Goal: Task Accomplishment & Management: Manage account settings

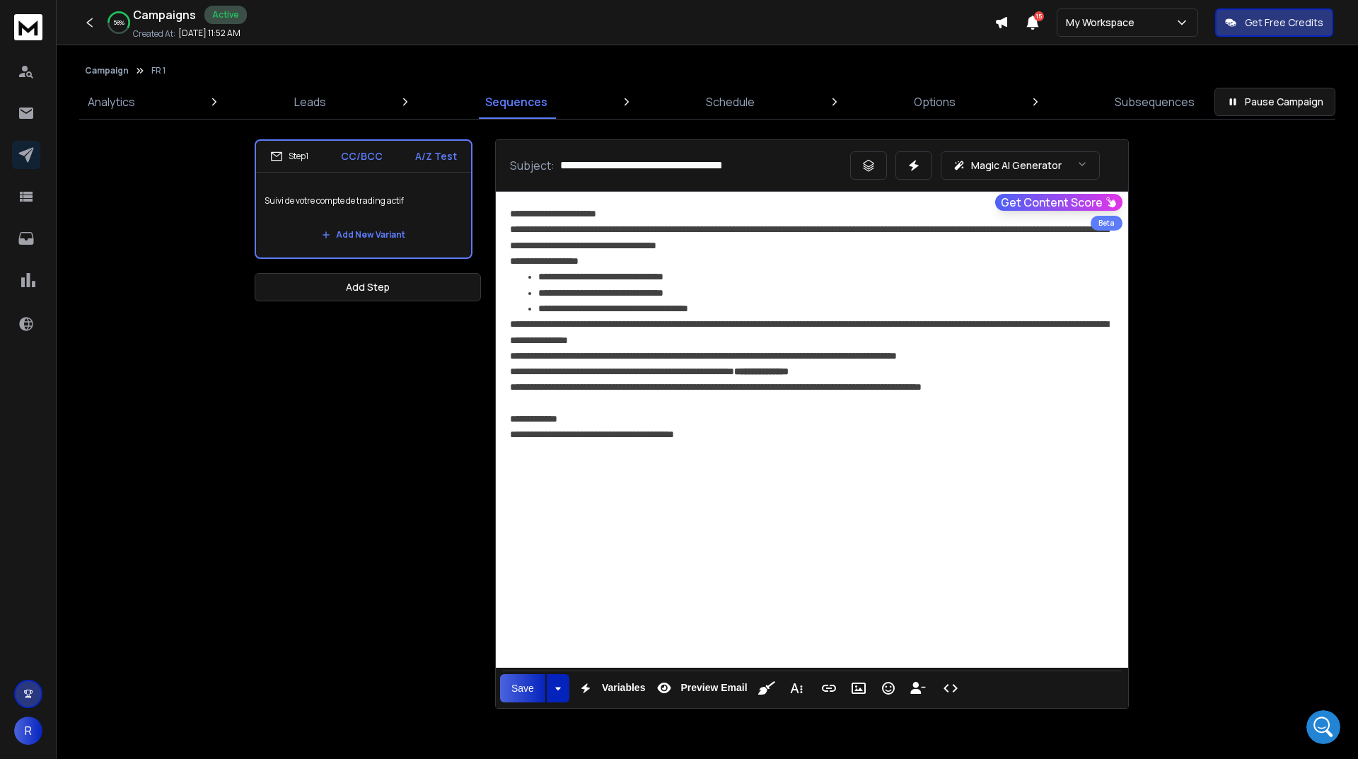
scroll to position [2, 0]
click at [28, 158] on icon at bounding box center [25, 154] width 15 height 15
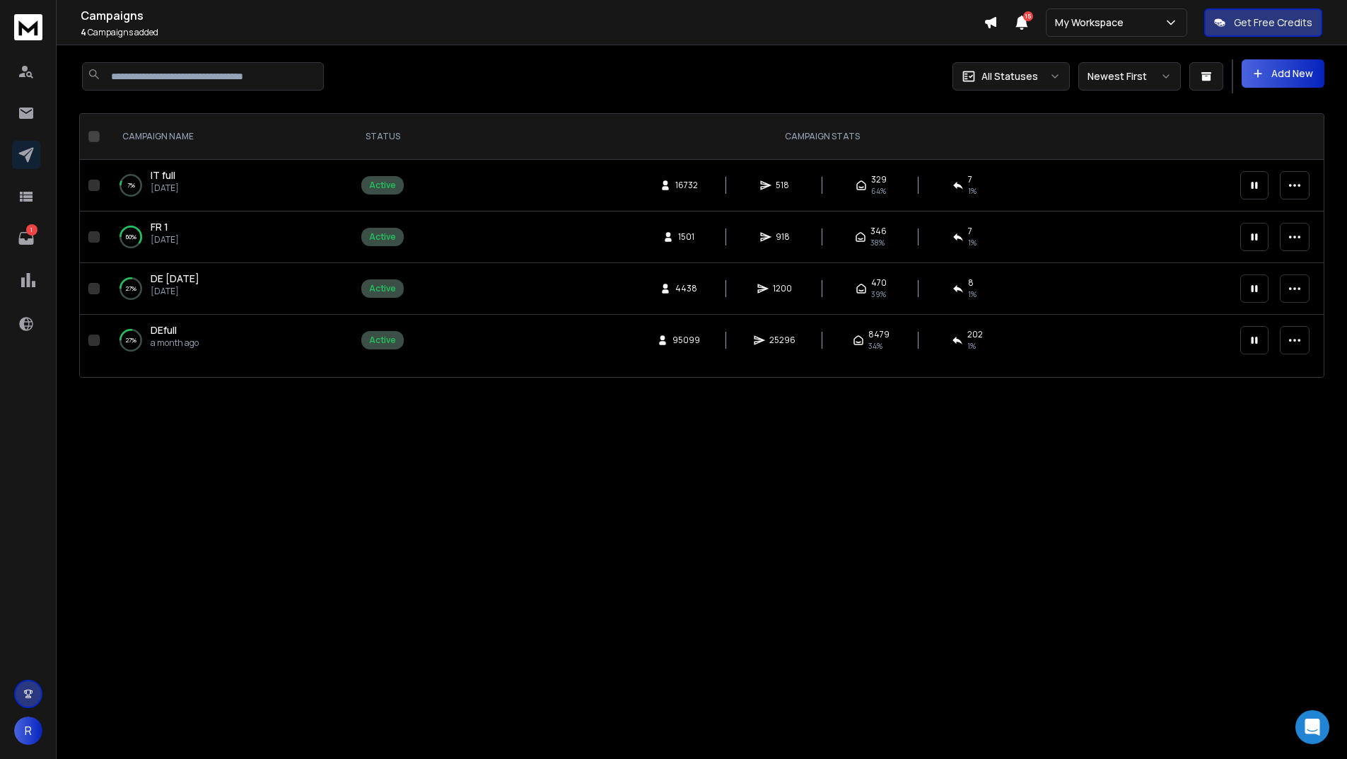
click at [42, 116] on div at bounding box center [28, 115] width 33 height 33
click at [0, 120] on div "1 R" at bounding box center [28, 379] width 57 height 759
click at [12, 112] on link at bounding box center [26, 113] width 28 height 28
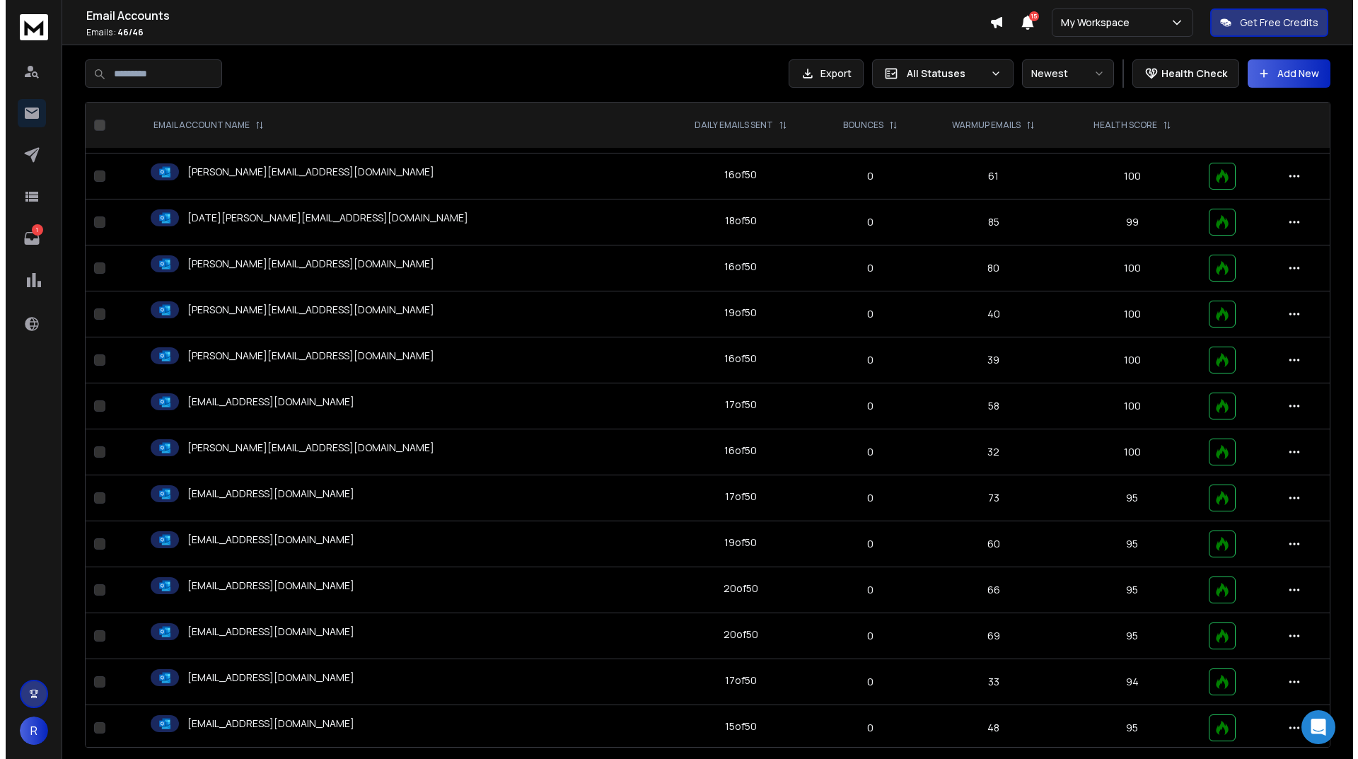
scroll to position [497, 0]
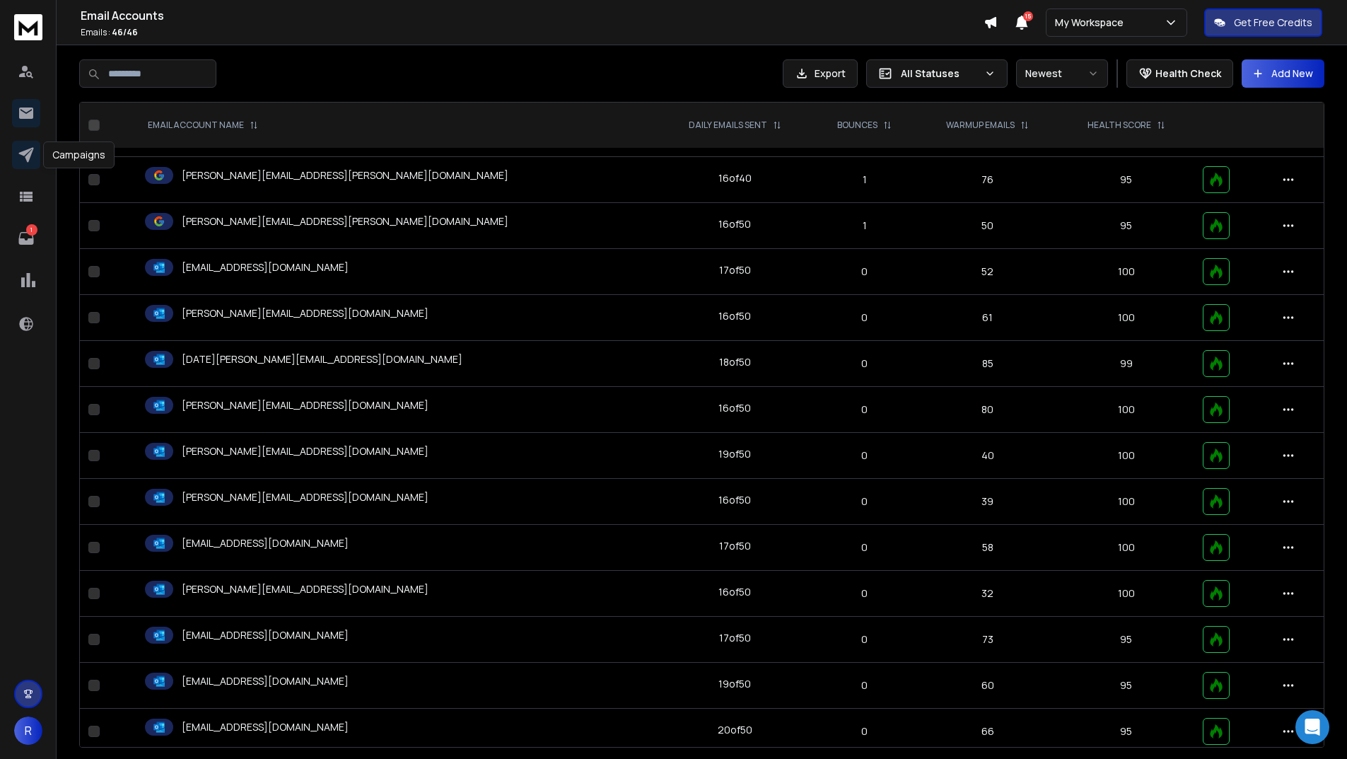
click at [28, 149] on icon at bounding box center [26, 154] width 17 height 17
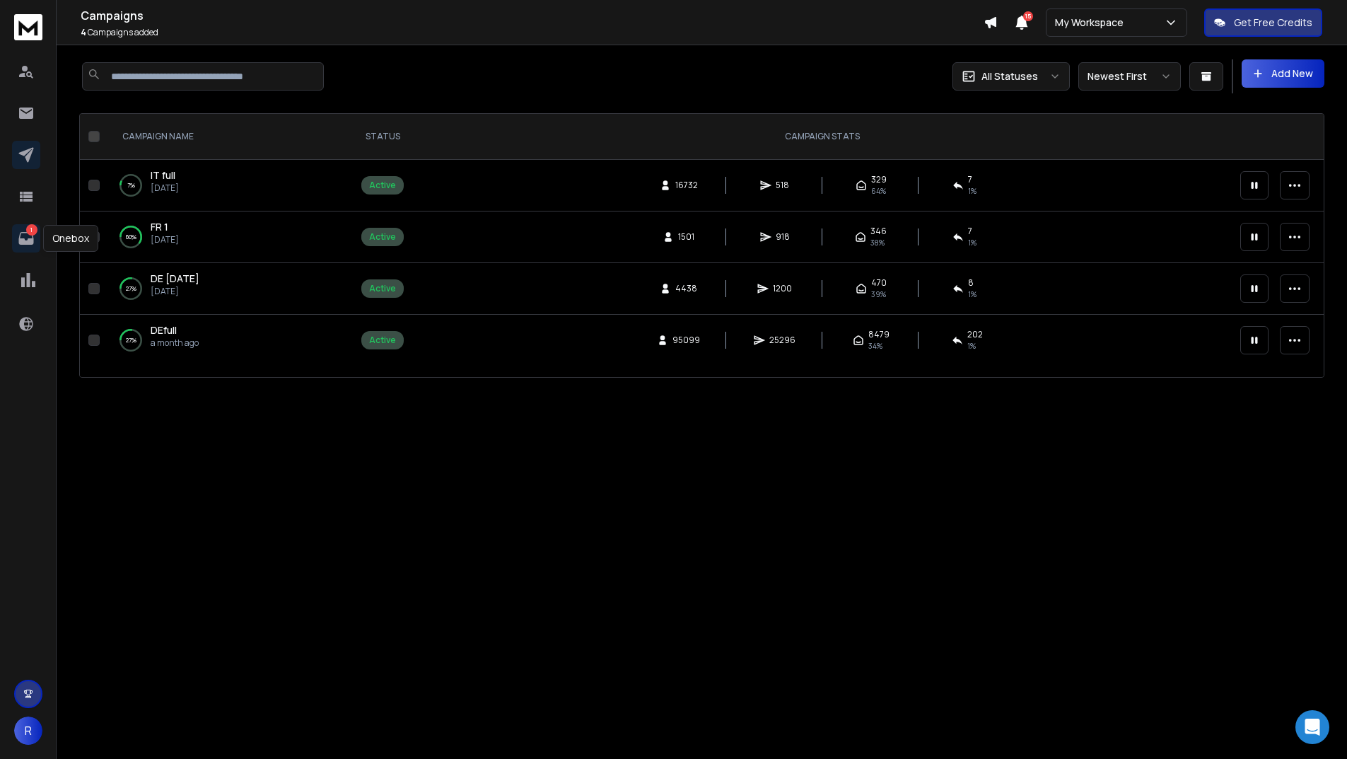
click at [13, 236] on link "1" at bounding box center [26, 238] width 28 height 28
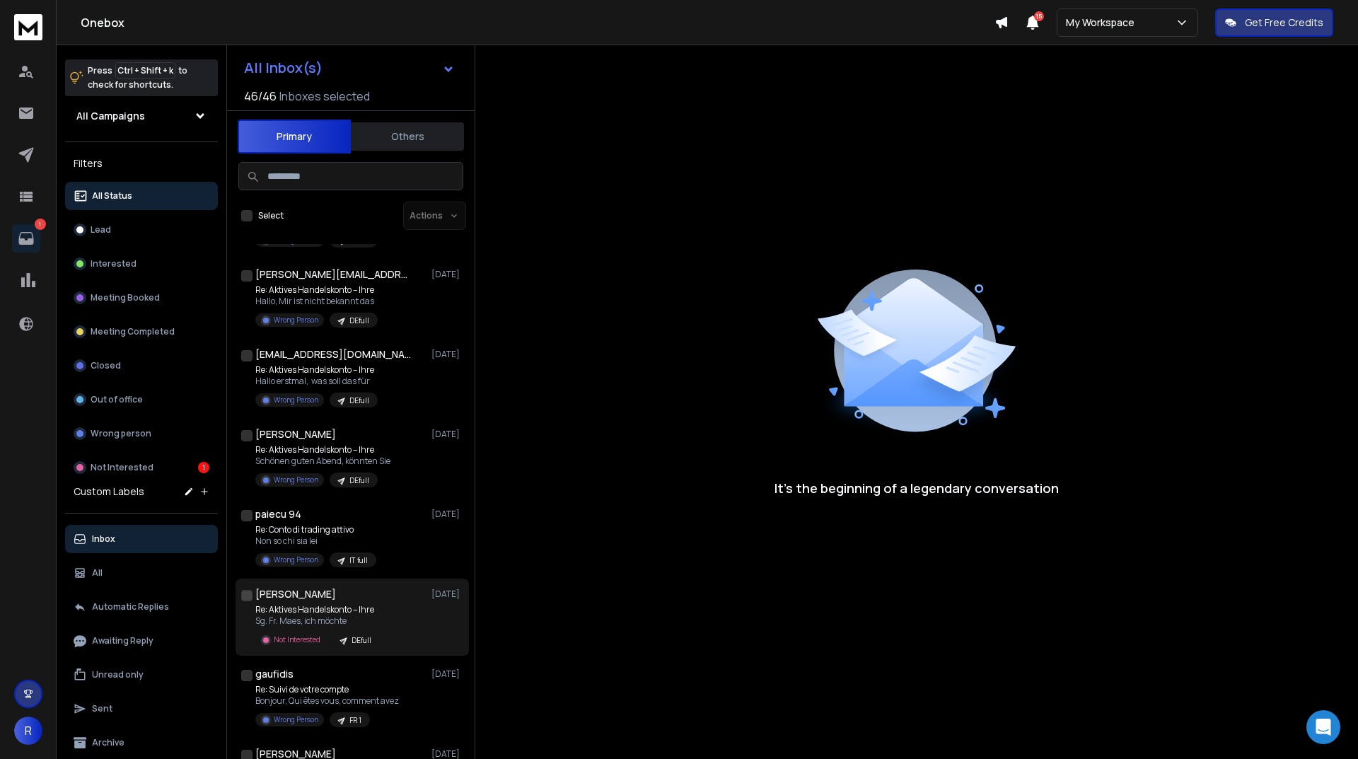
scroll to position [849, 0]
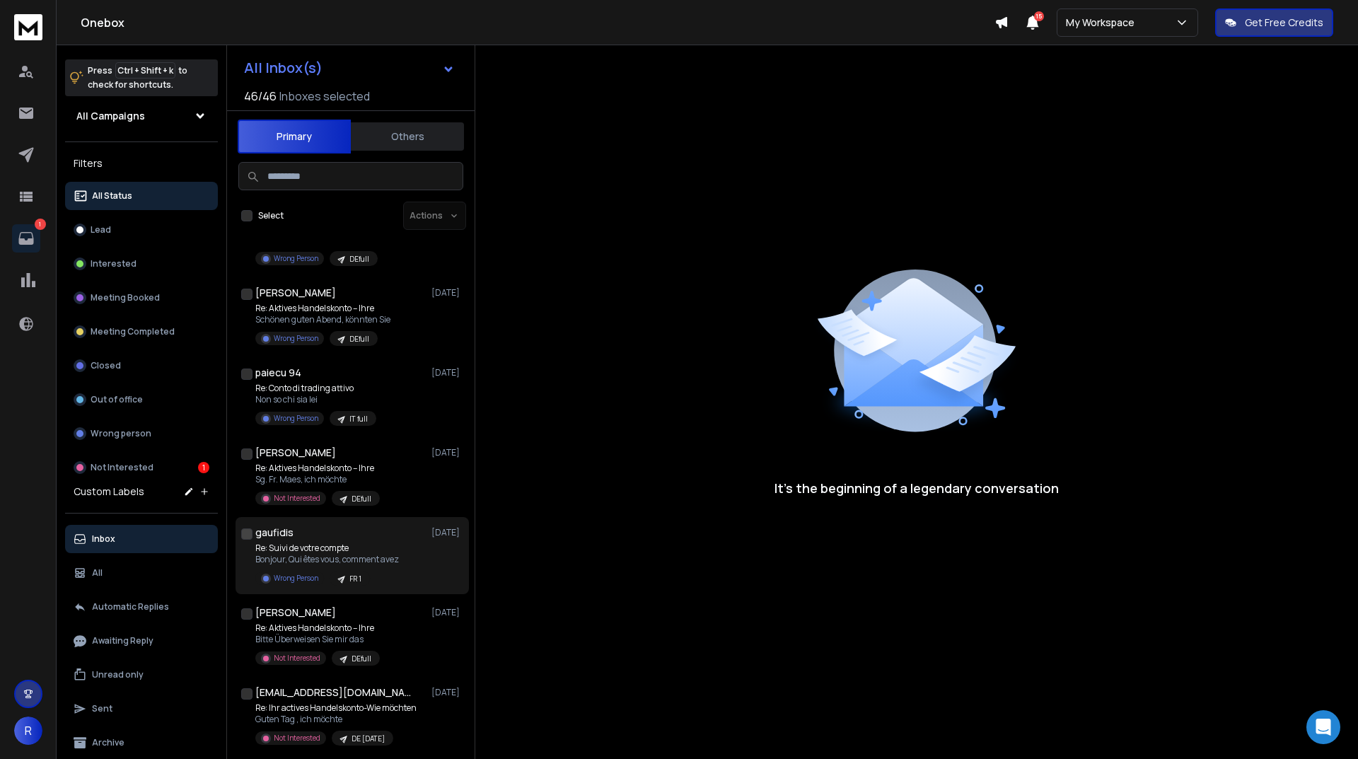
click at [344, 559] on p "Bonjour, Qui êtes vous, comment avez" at bounding box center [327, 559] width 144 height 11
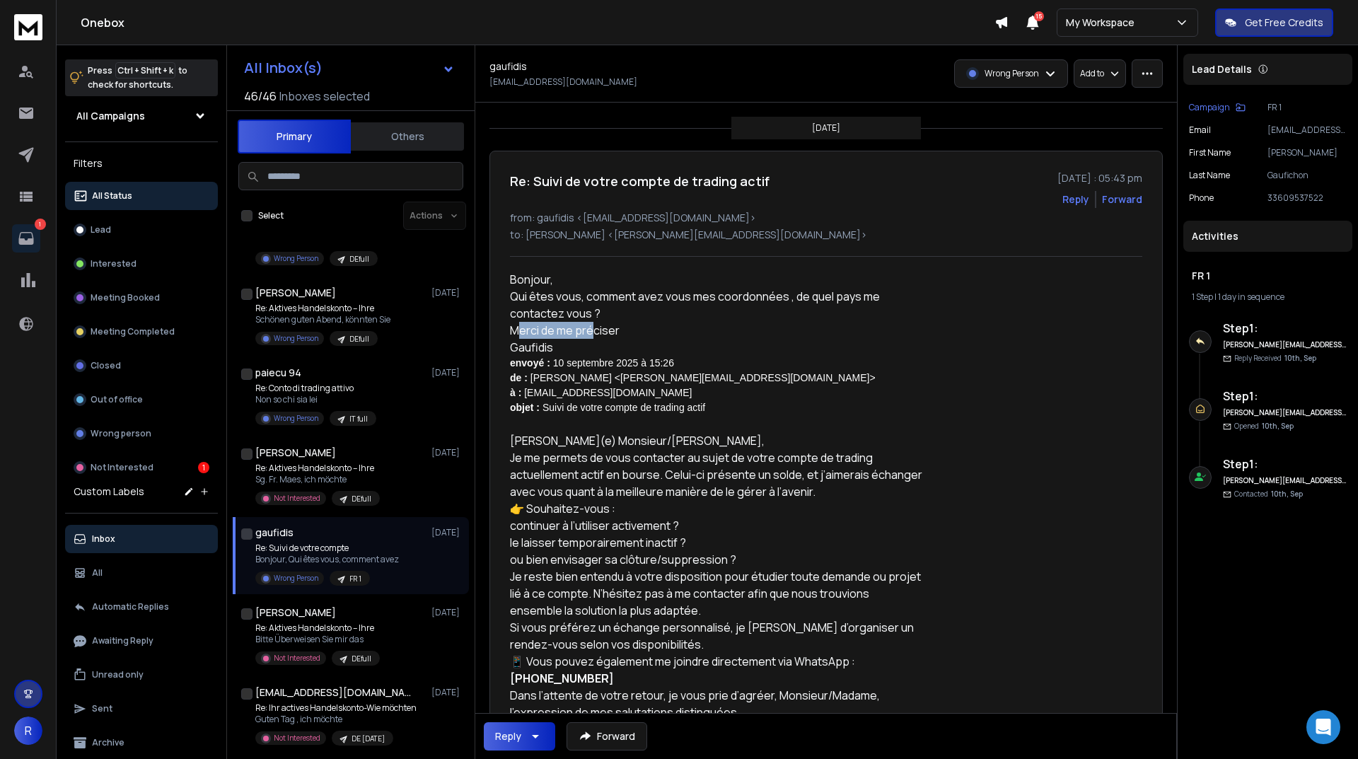
drag, startPoint x: 515, startPoint y: 325, endPoint x: 592, endPoint y: 329, distance: 77.2
click at [592, 329] on p "Merci de me préciser" at bounding box center [716, 330] width 413 height 17
drag, startPoint x: 559, startPoint y: 303, endPoint x: 792, endPoint y: 301, distance: 233.4
click at [792, 301] on p "Qui êtes vous, comment avez vous mes coordonnées , de quel pays me contactez vo…" at bounding box center [716, 305] width 413 height 34
click at [818, 316] on p "Qui êtes vous, comment avez vous mes coordonnées , de quel pays me contactez vo…" at bounding box center [716, 305] width 413 height 34
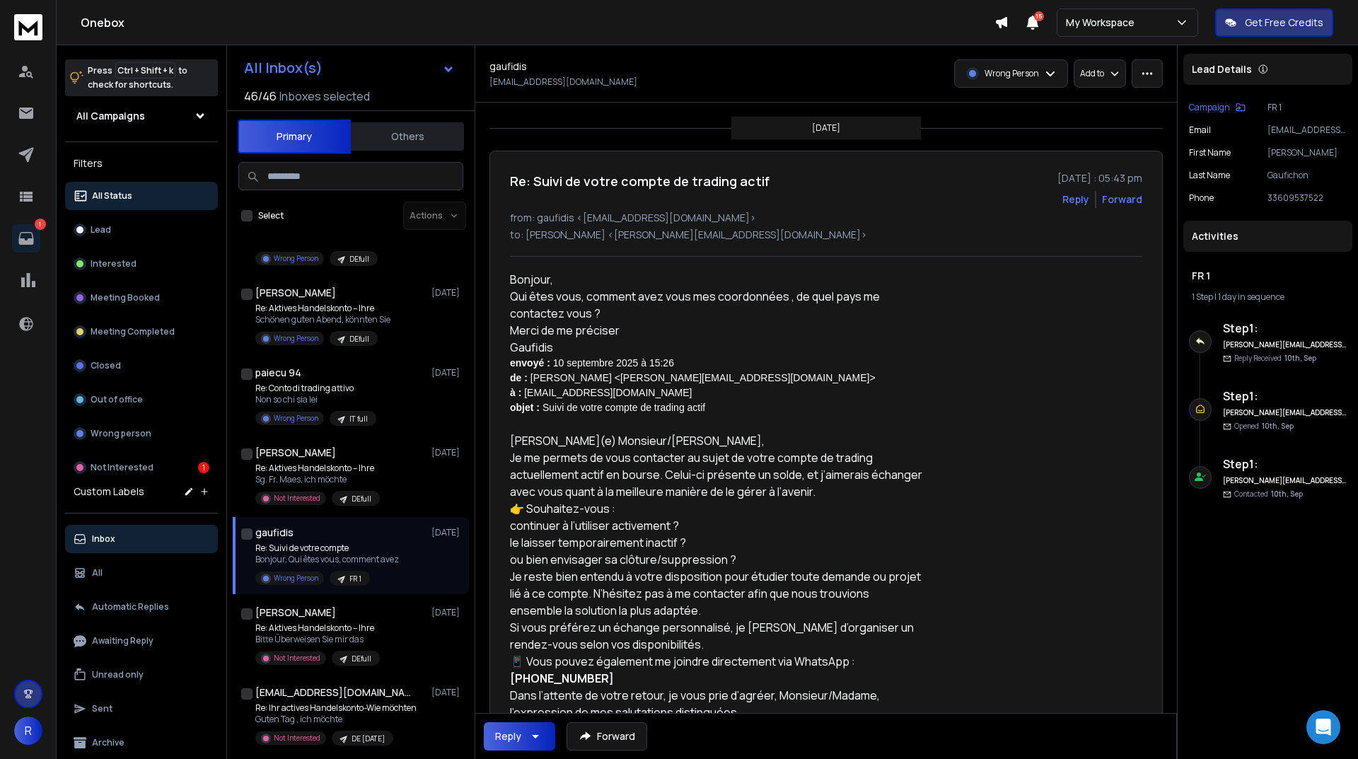
click at [525, 339] on p "Gaufidis" at bounding box center [716, 347] width 413 height 17
copy p "Gaufidis"
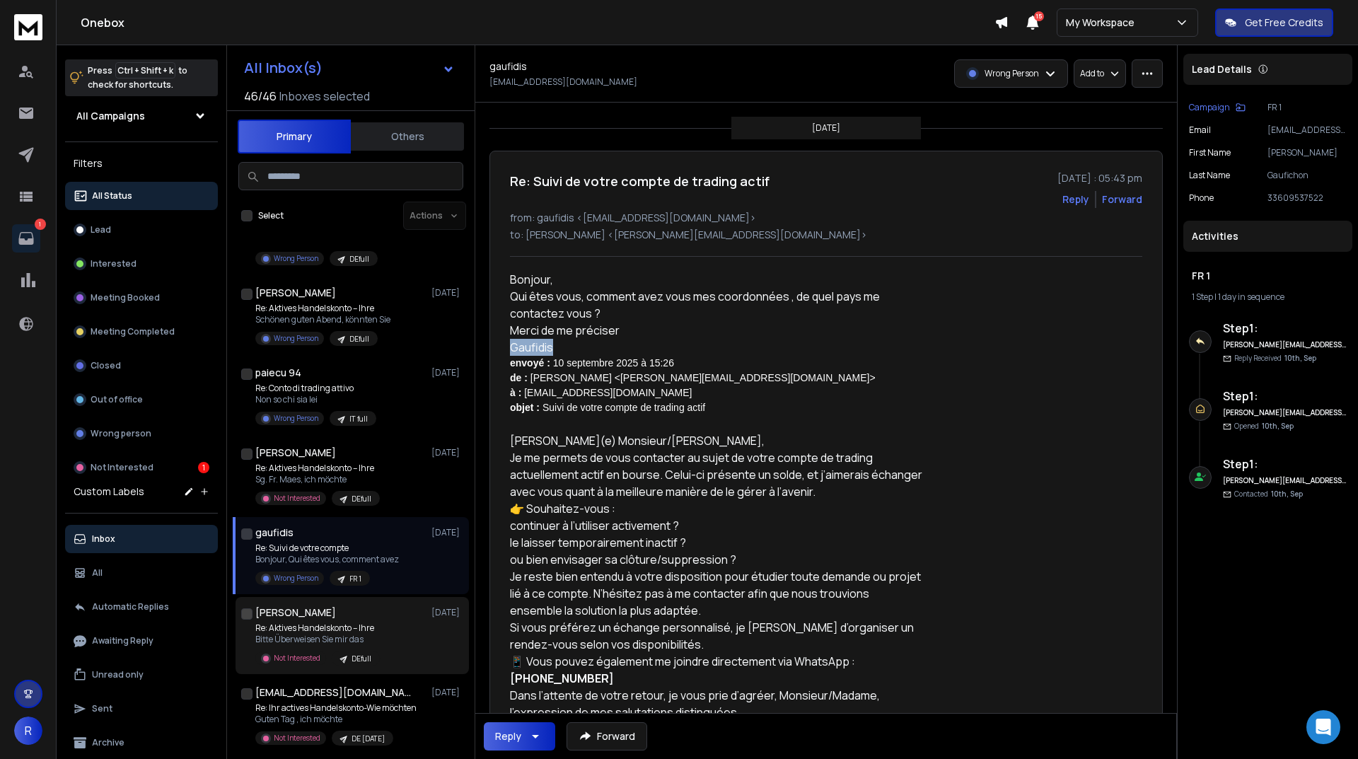
scroll to position [919, 0]
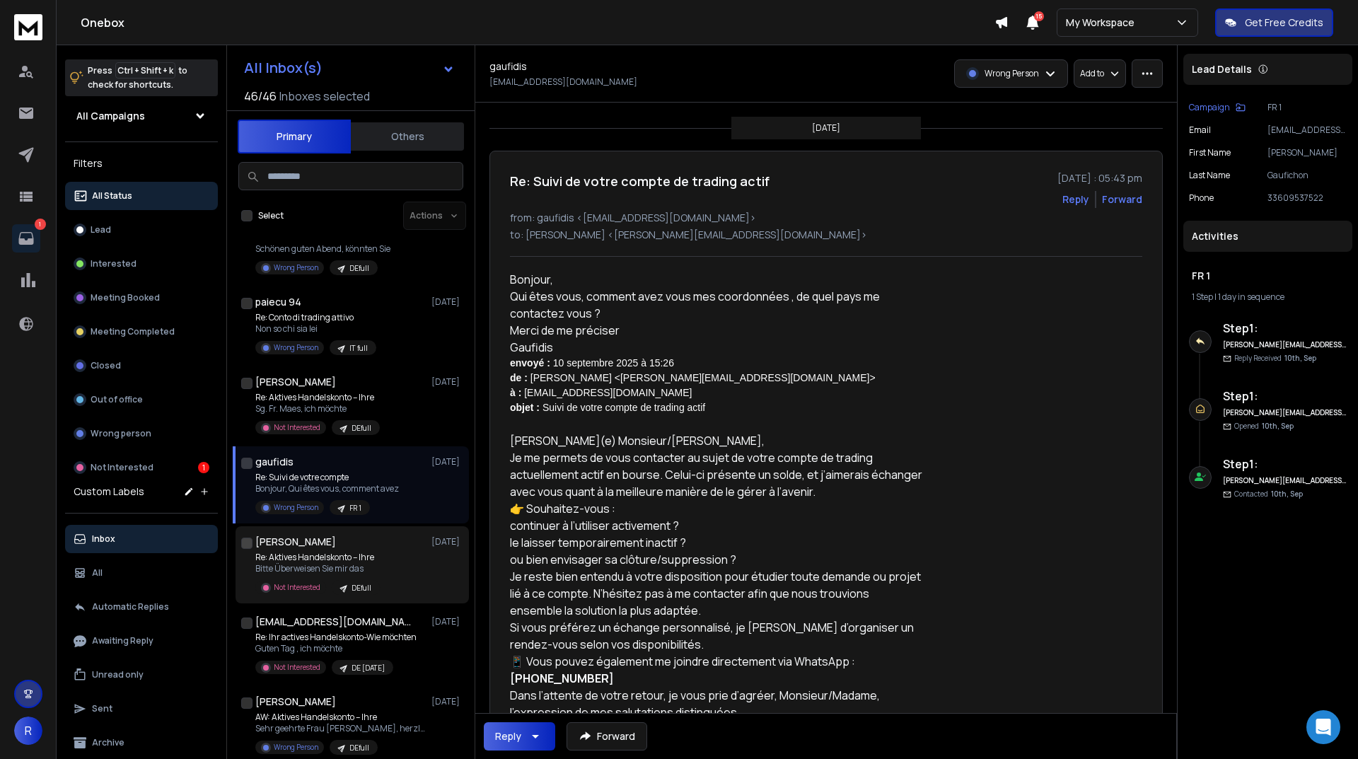
click at [390, 562] on div "Re: Aktives Handelskonto – Ihre Bitte Überweisen Sie mir das Not Interested DEf…" at bounding box center [359, 573] width 208 height 43
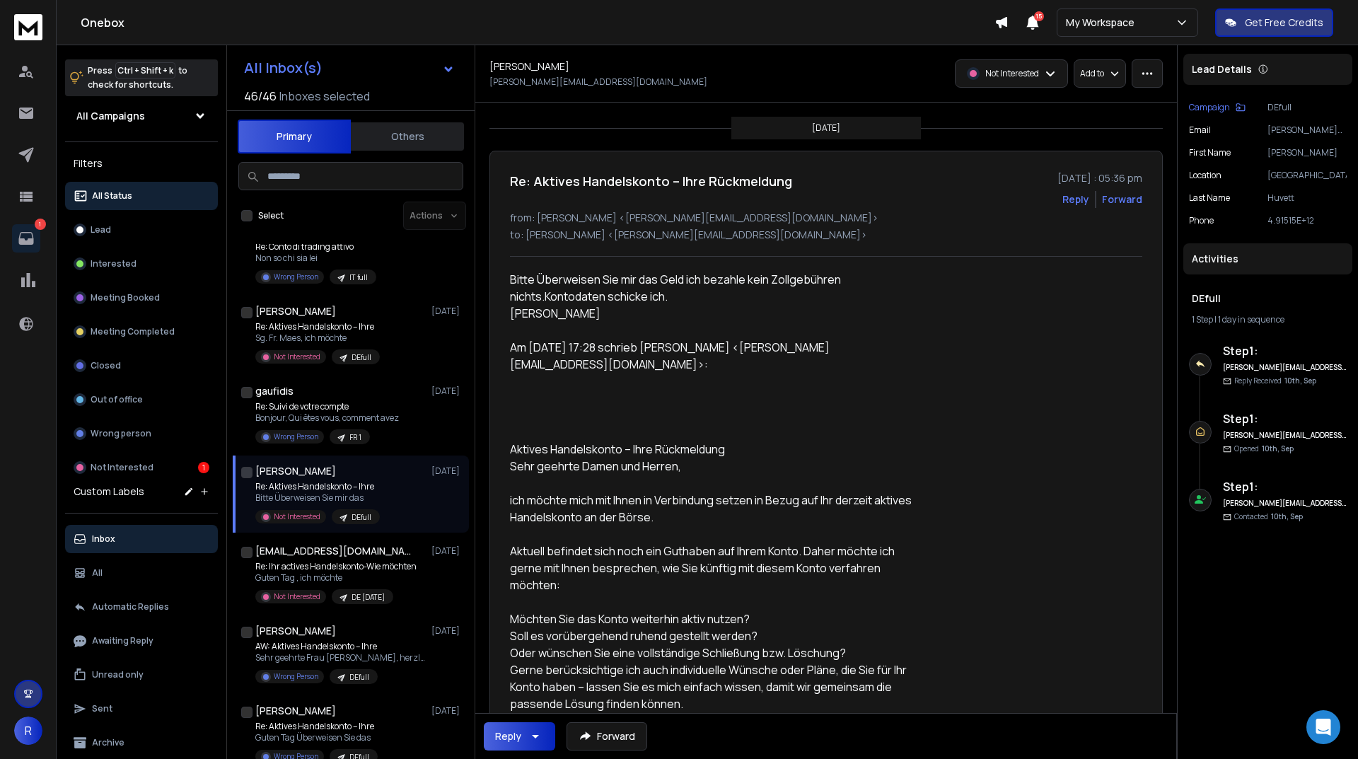
scroll to position [1273, 0]
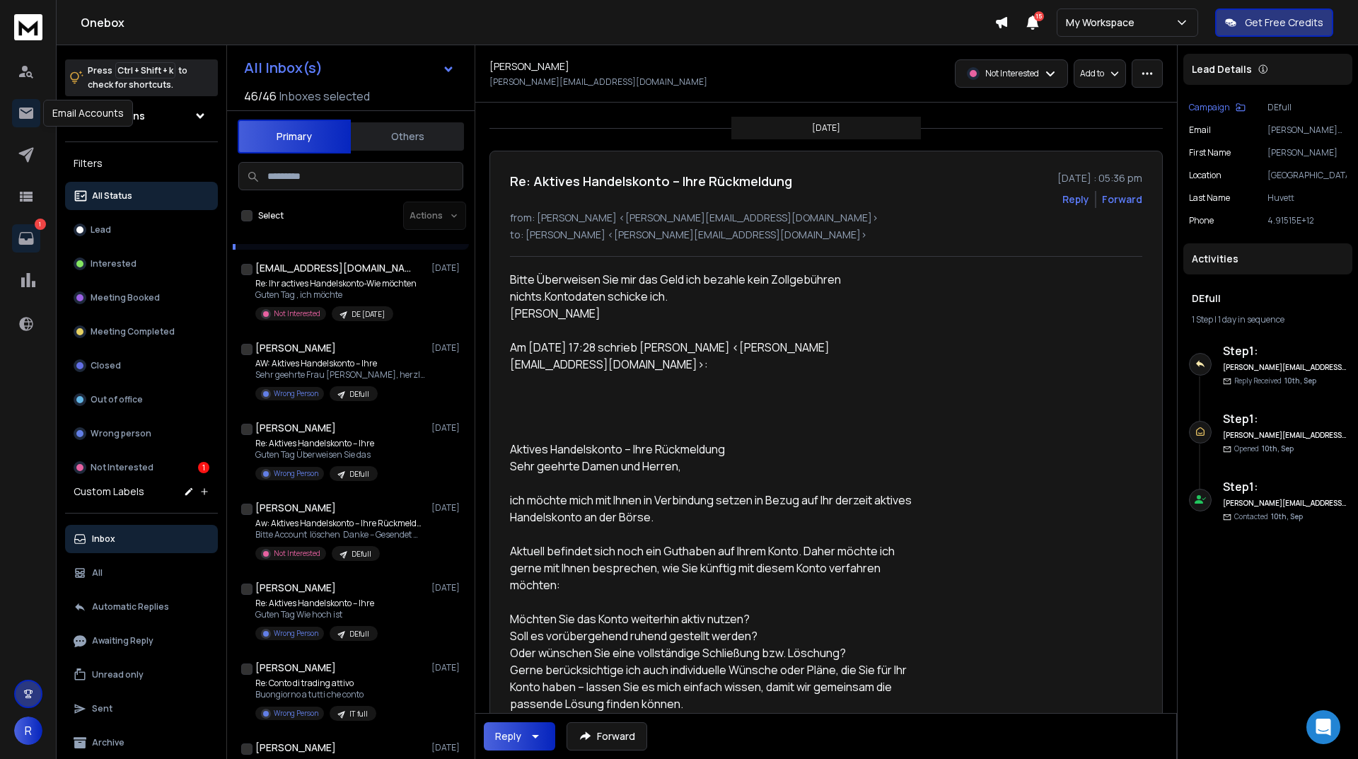
click at [13, 108] on link at bounding box center [26, 113] width 28 height 28
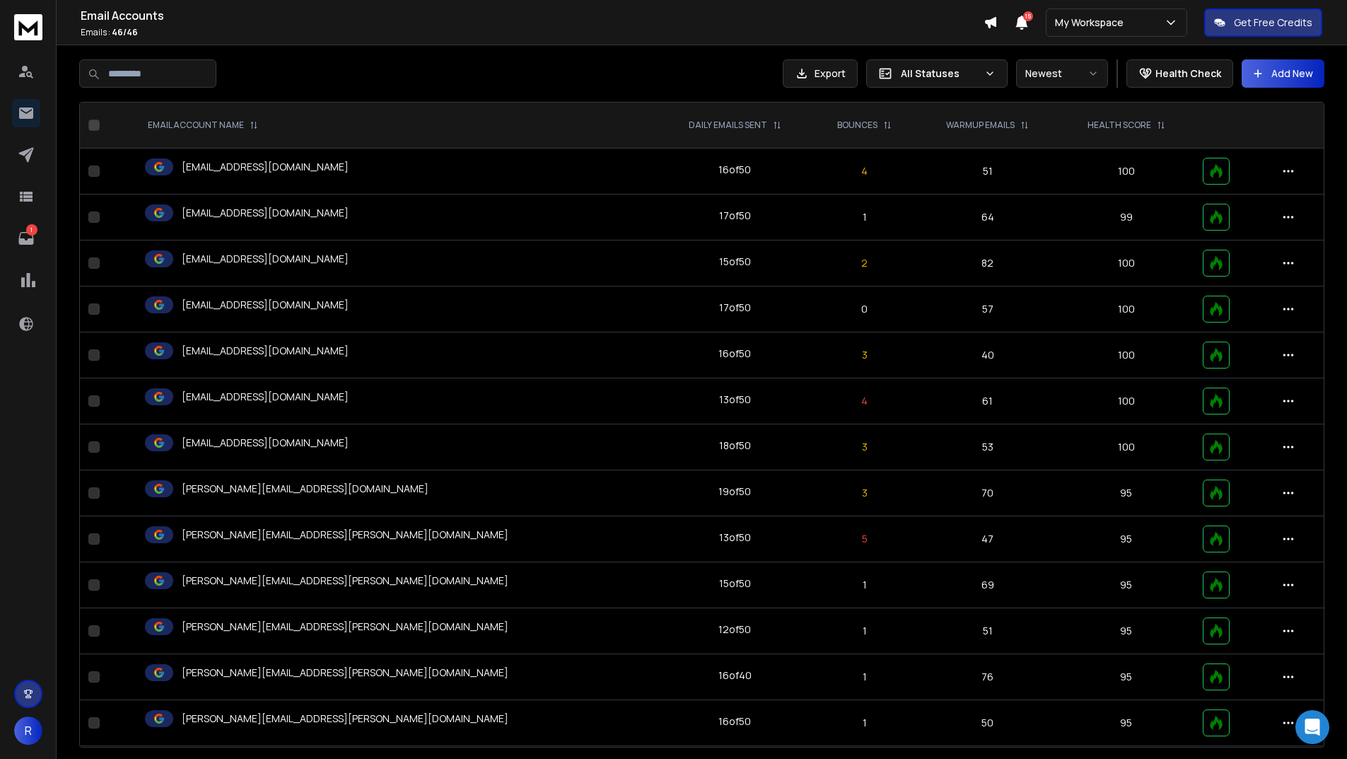
click at [4, 238] on div "1 R" at bounding box center [28, 379] width 57 height 759
click at [23, 240] on icon at bounding box center [25, 238] width 15 height 13
